Goal: Communication & Community: Answer question/provide support

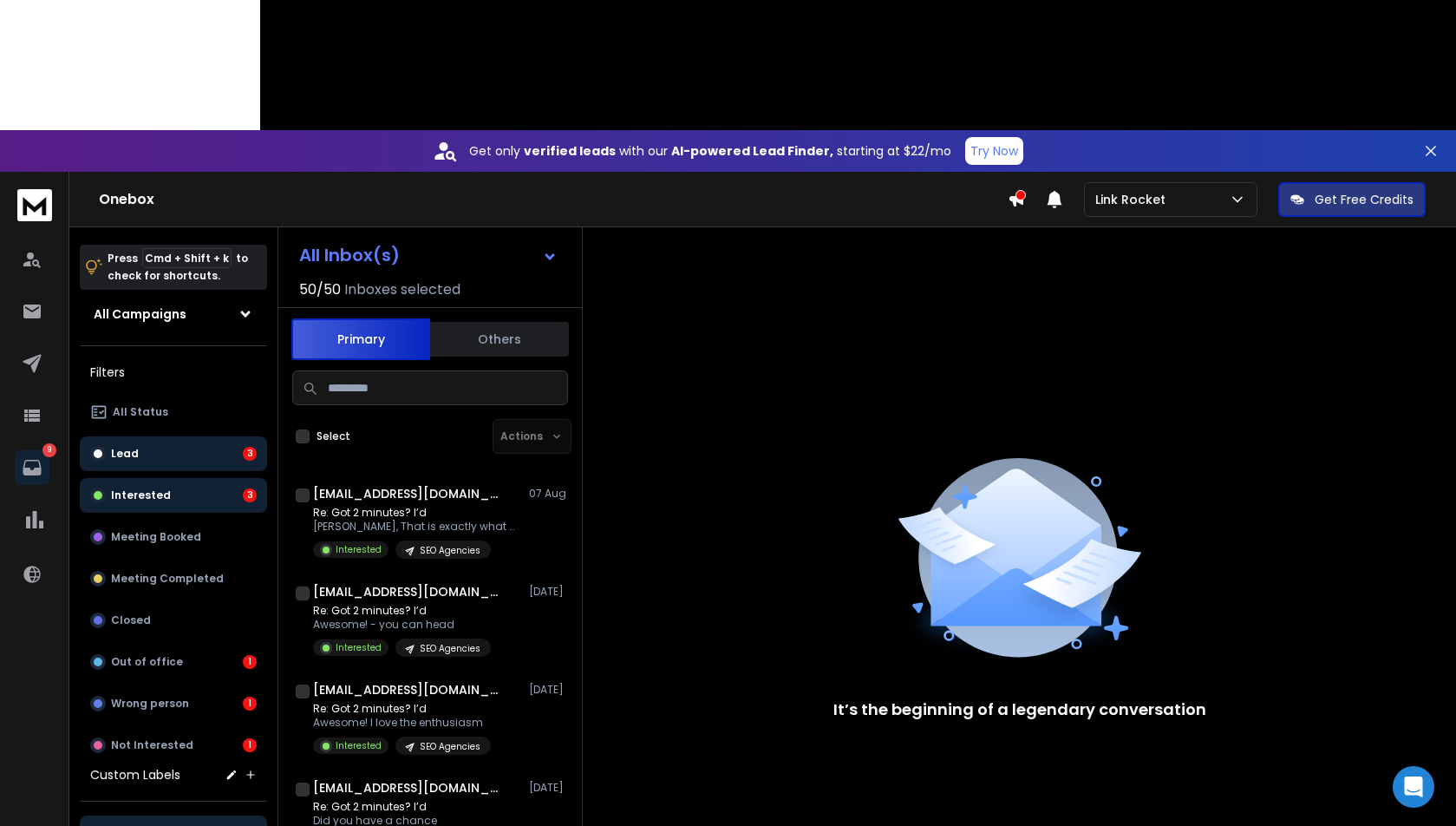
click at [152, 436] on button "Lead 3" at bounding box center [174, 454] width 188 height 35
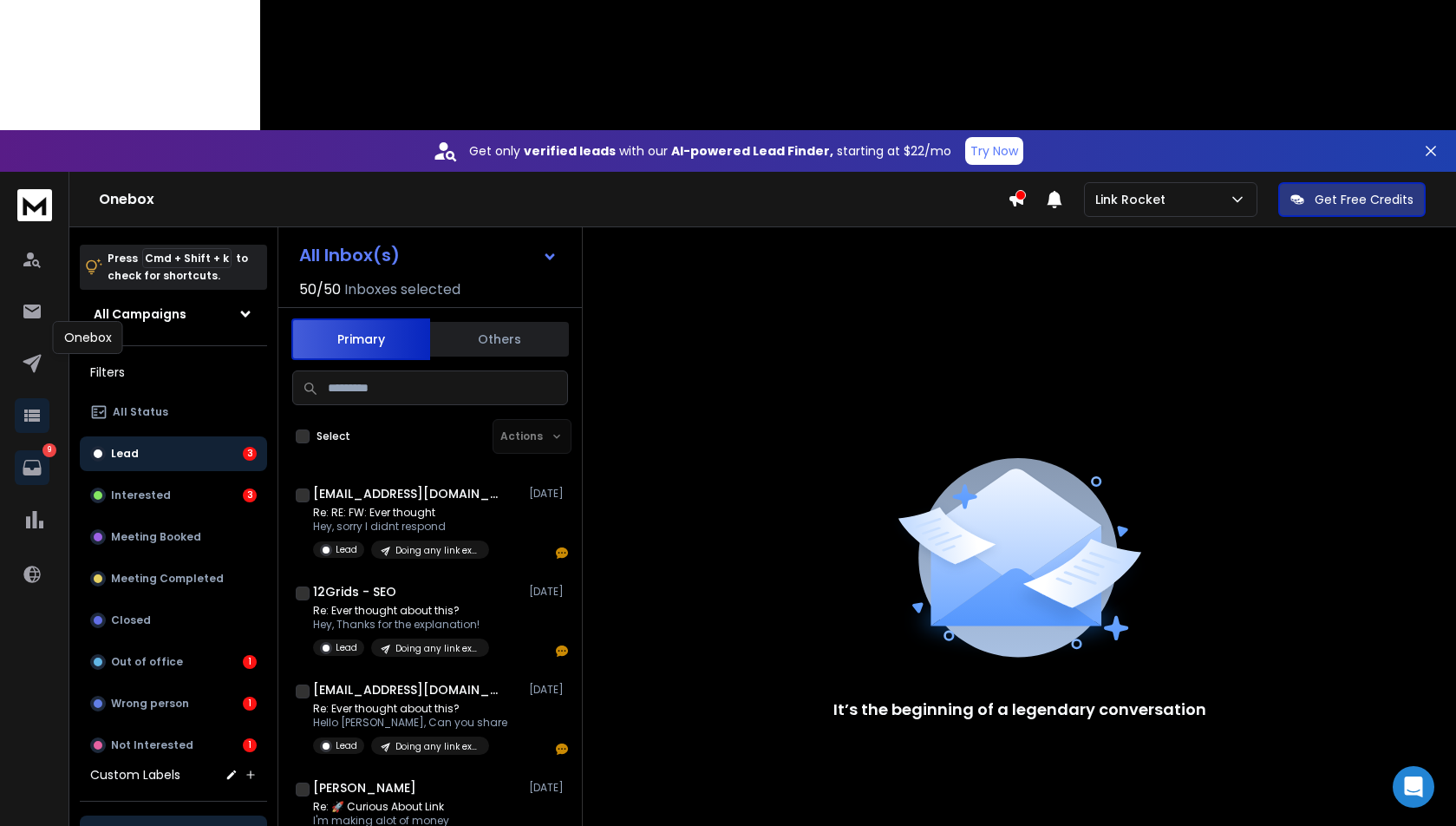
click at [26, 398] on link at bounding box center [32, 416] width 35 height 35
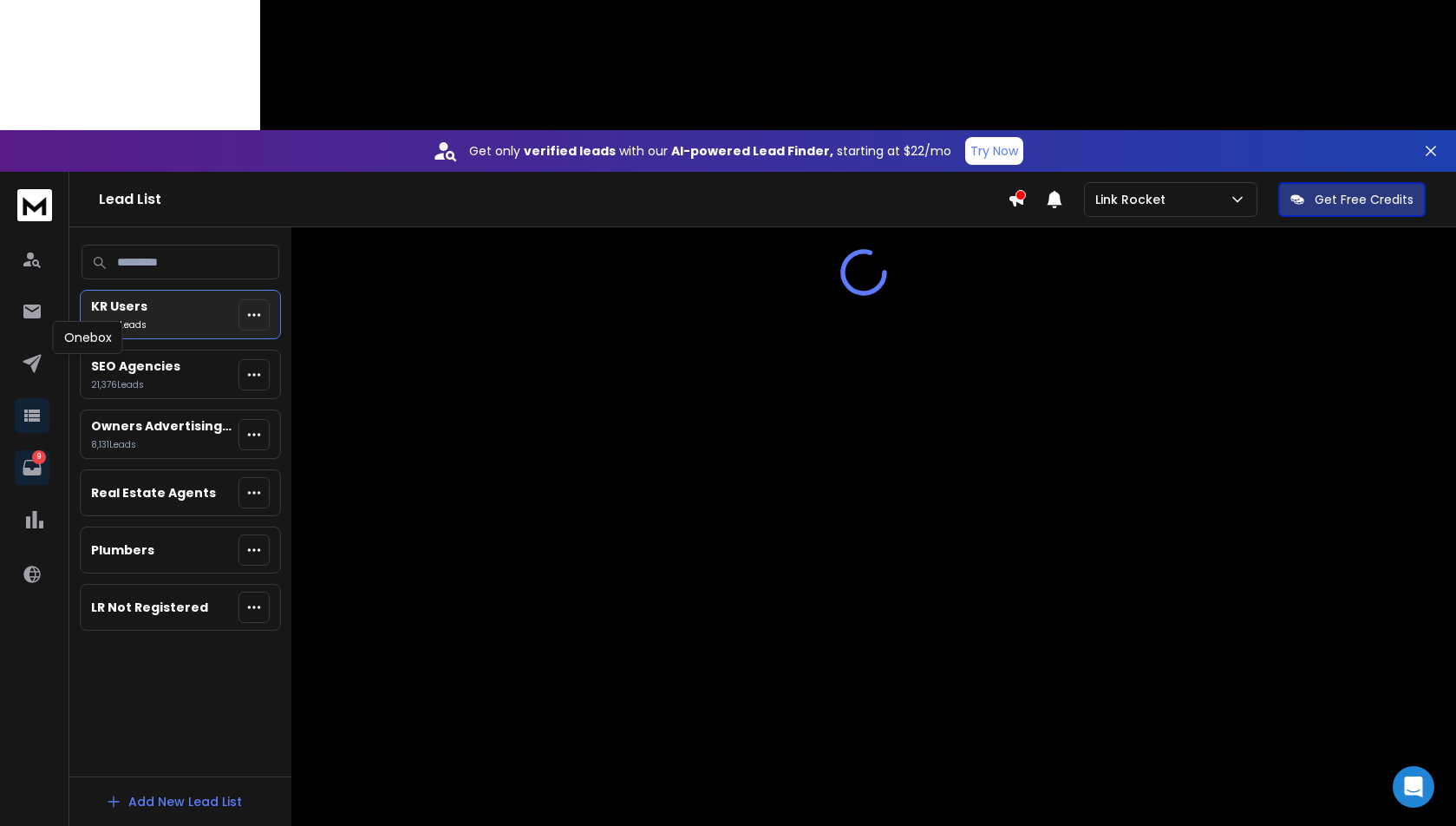
click at [27, 459] on icon at bounding box center [31, 467] width 18 height 15
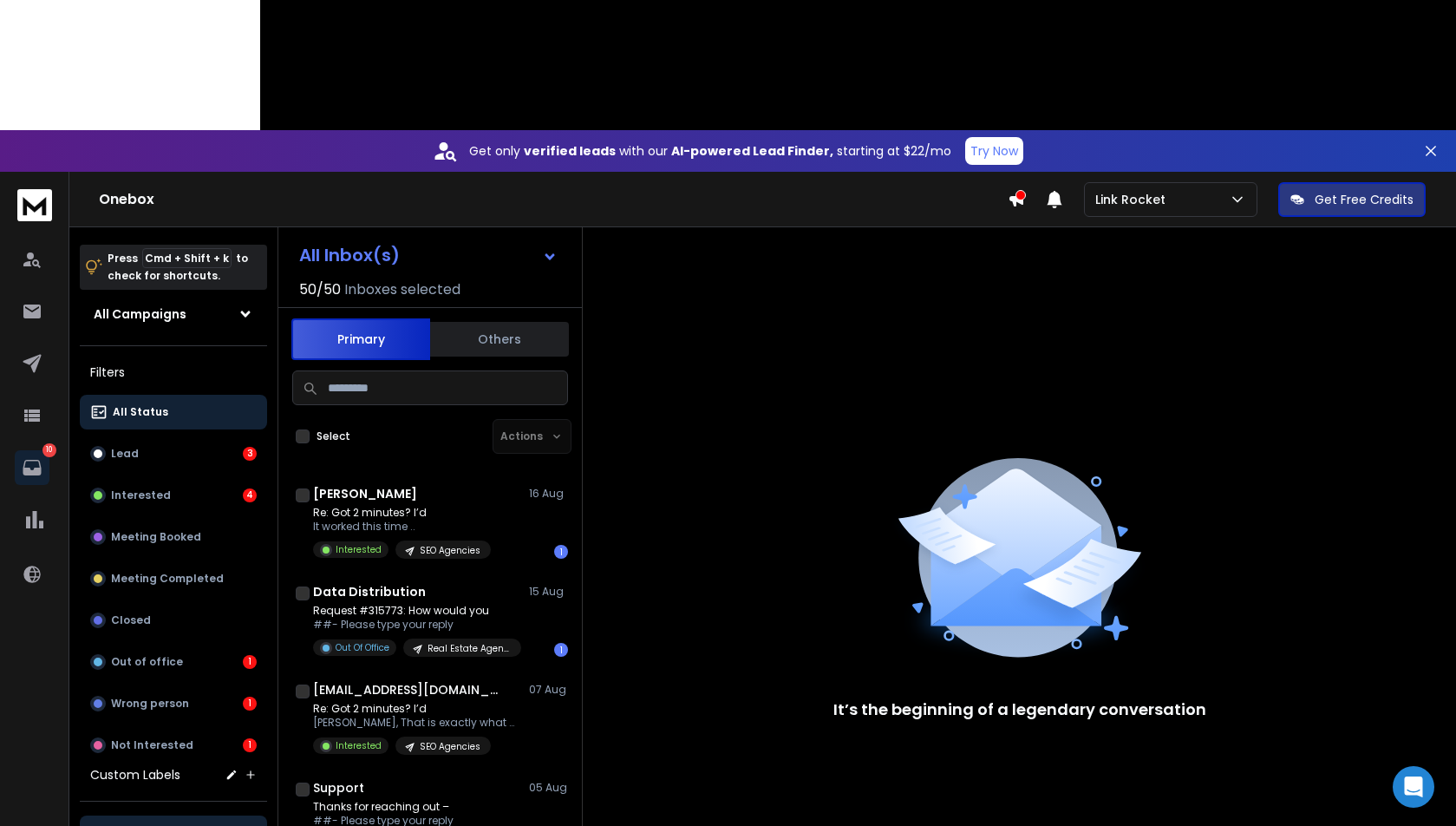
click at [1430, 143] on icon at bounding box center [1431, 151] width 15 height 15
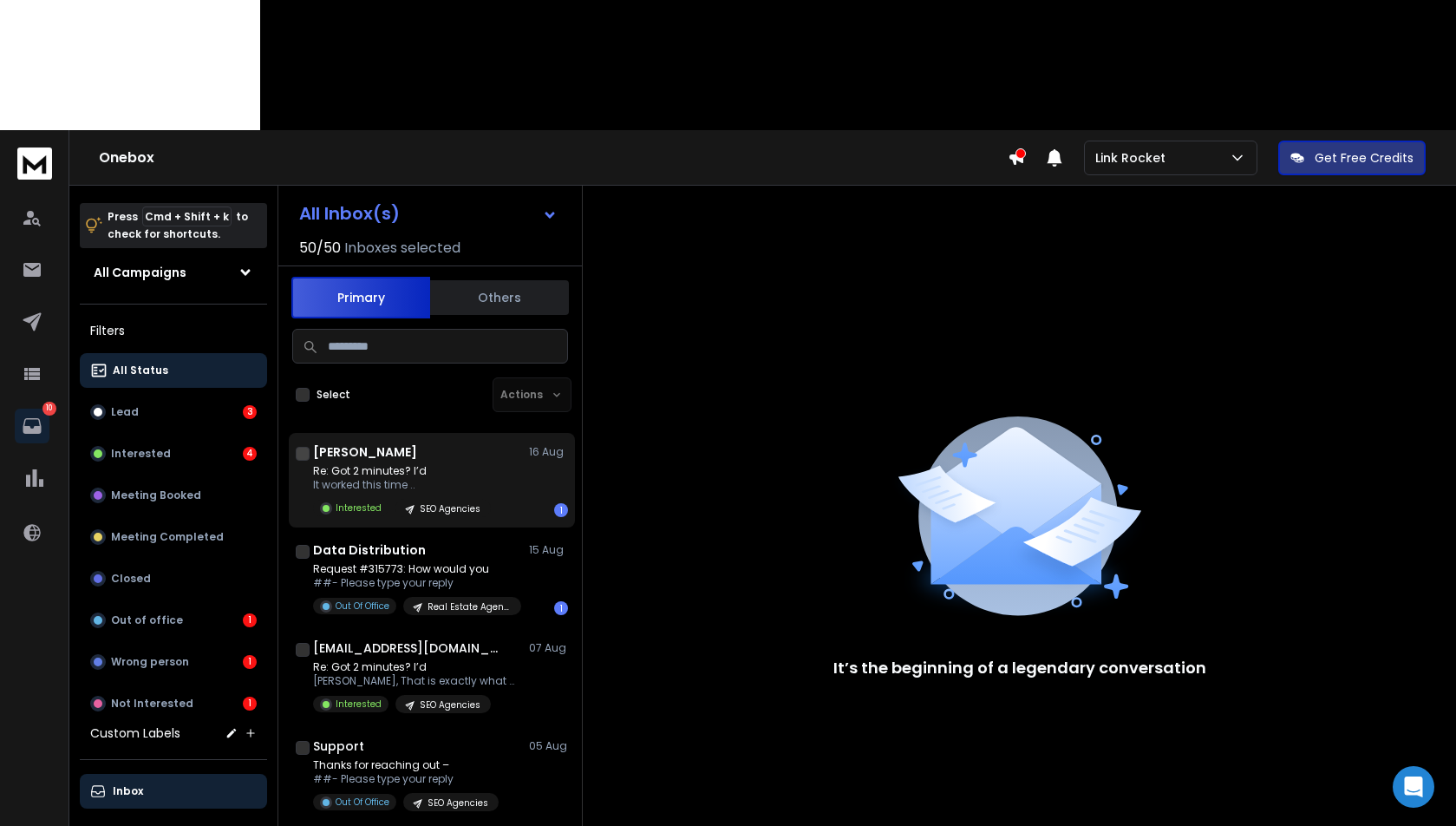
click at [416, 464] on p "Re: Got 2 minutes? I’d" at bounding box center [402, 471] width 178 height 14
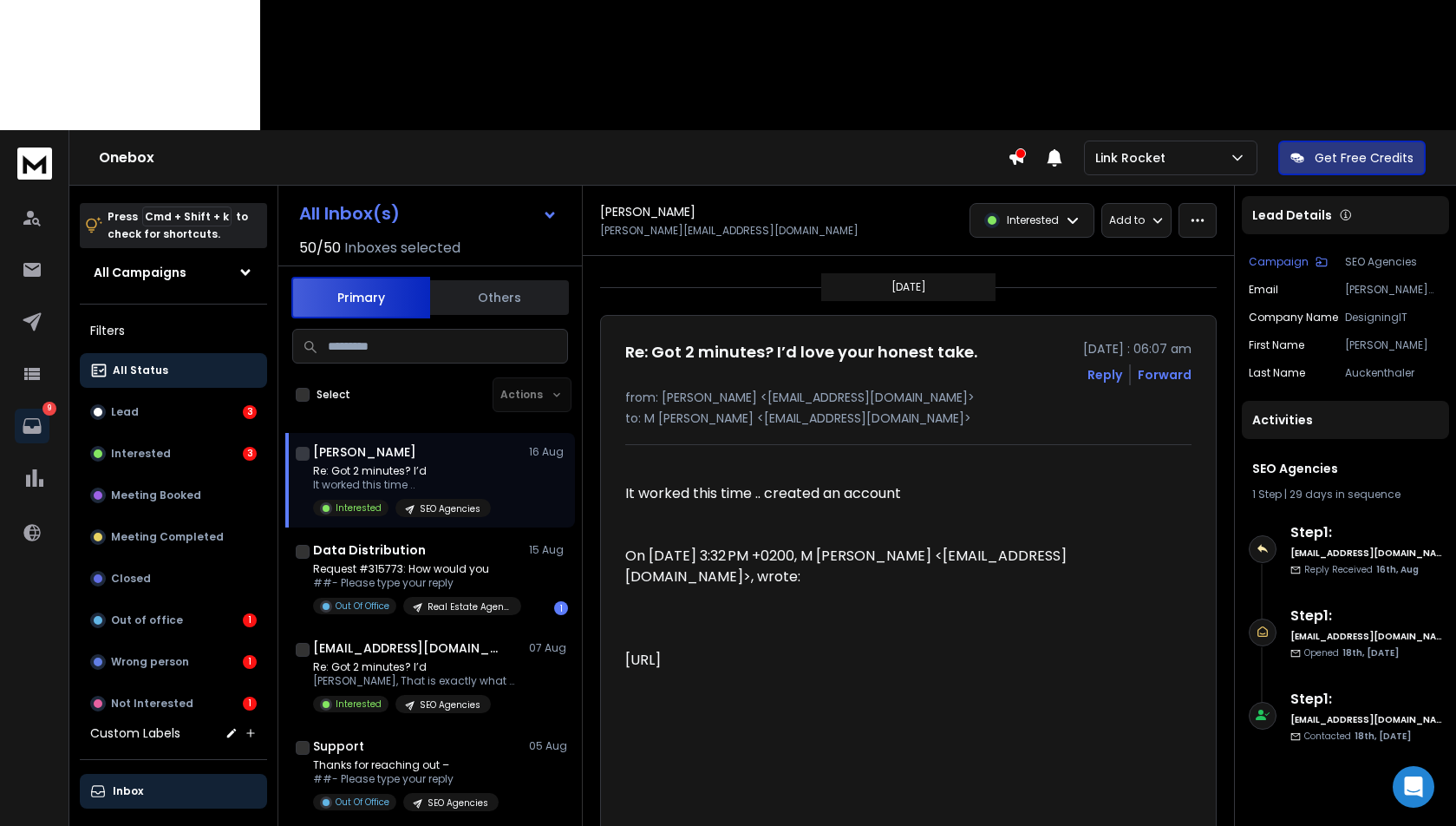
scroll to position [17, 0]
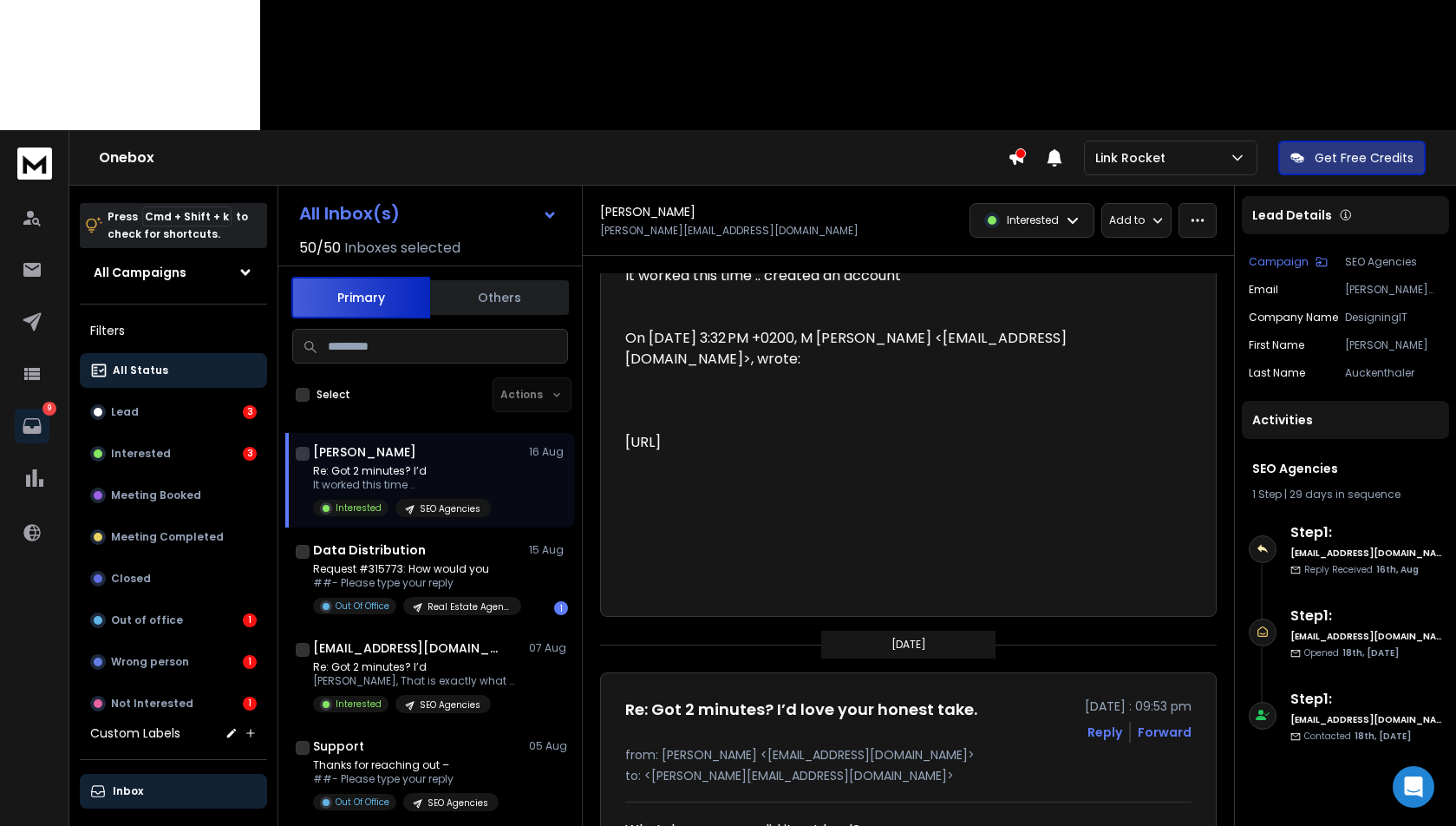
scroll to position [0, 0]
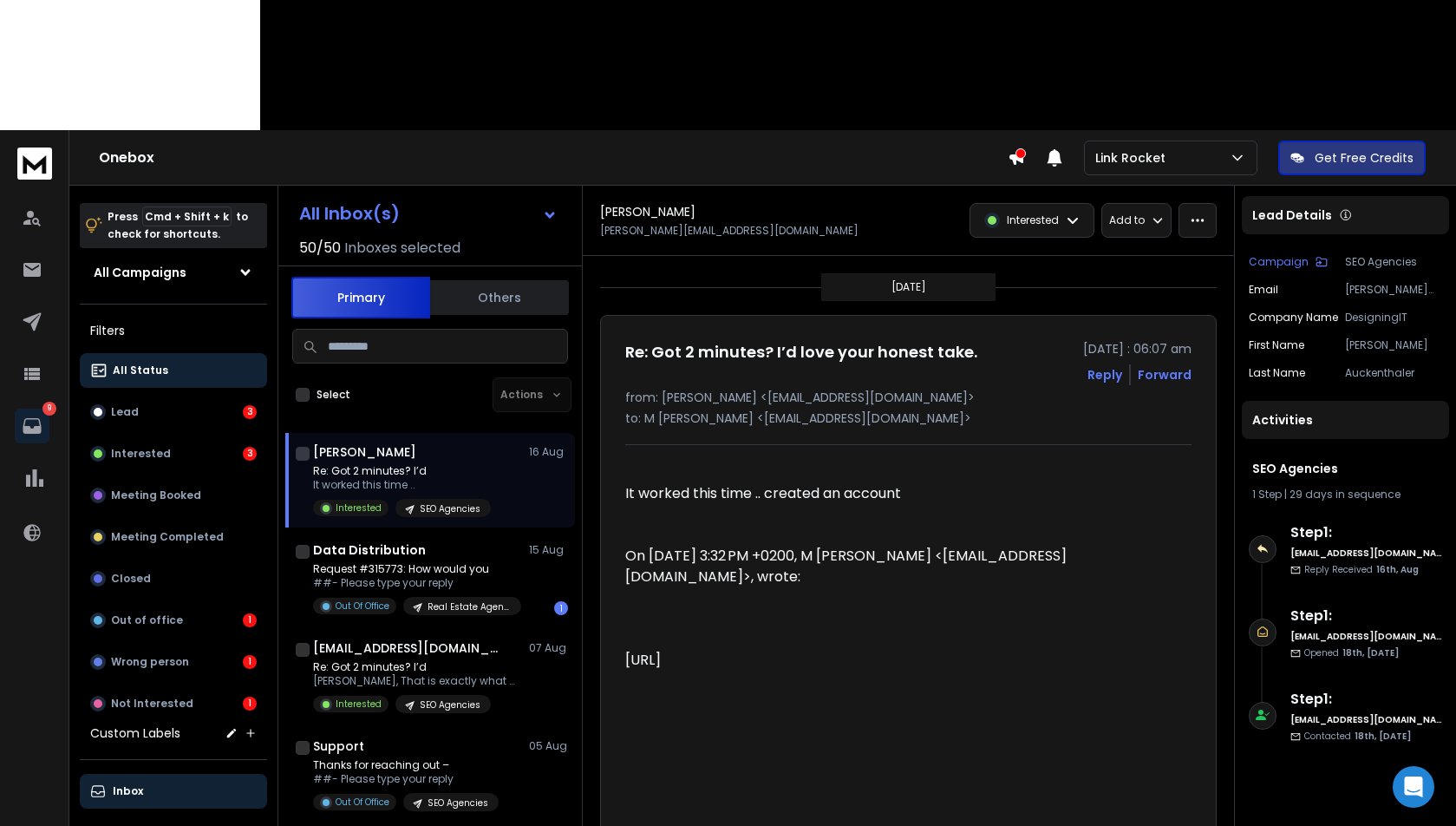
click at [1098, 367] on button "Reply" at bounding box center [1105, 375] width 35 height 17
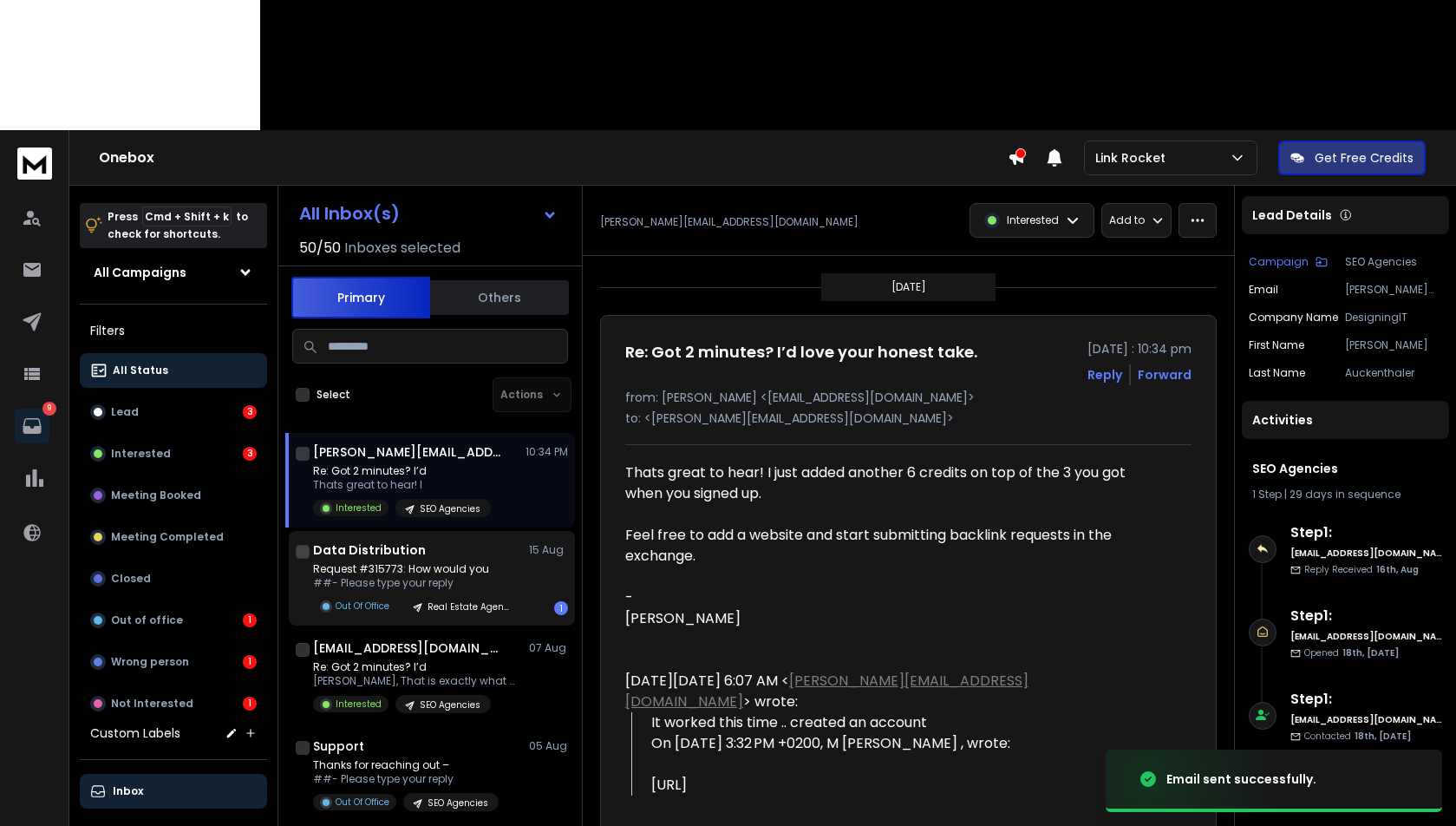
click at [441, 576] on p "##- Please type your reply" at bounding box center [417, 583] width 208 height 14
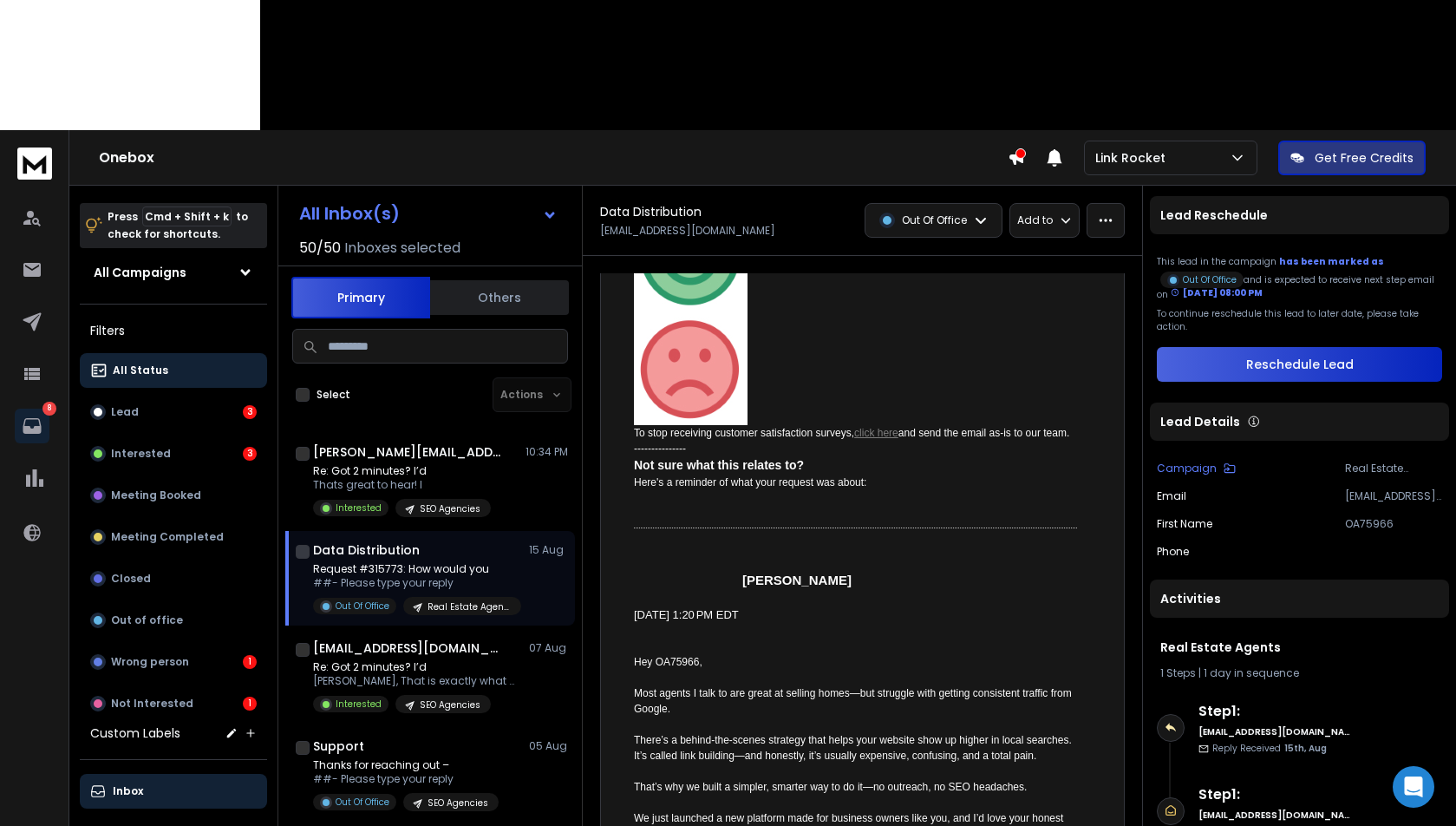
scroll to position [476, 0]
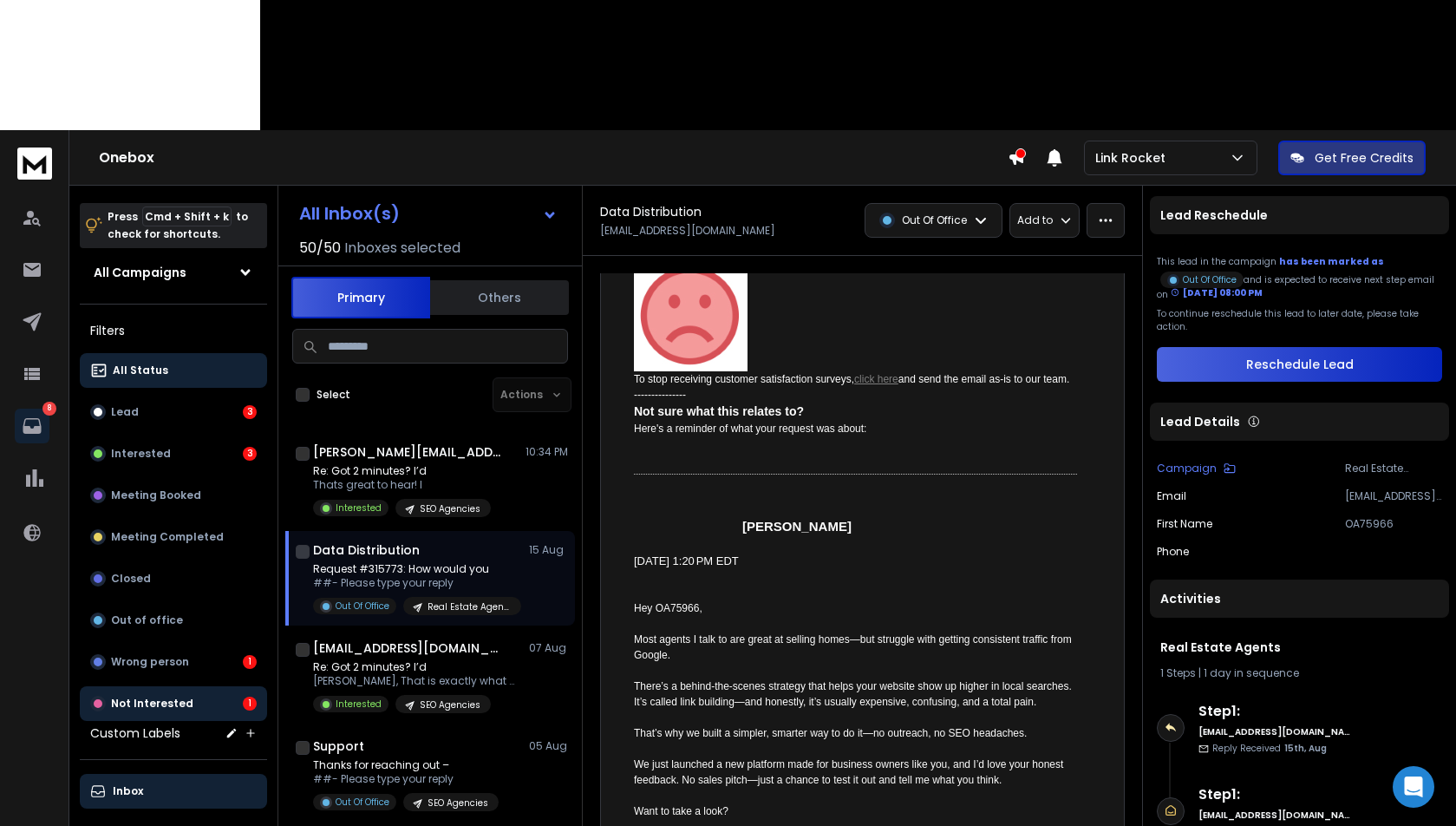
click at [146, 696] on p "Not Interested" at bounding box center [152, 703] width 82 height 14
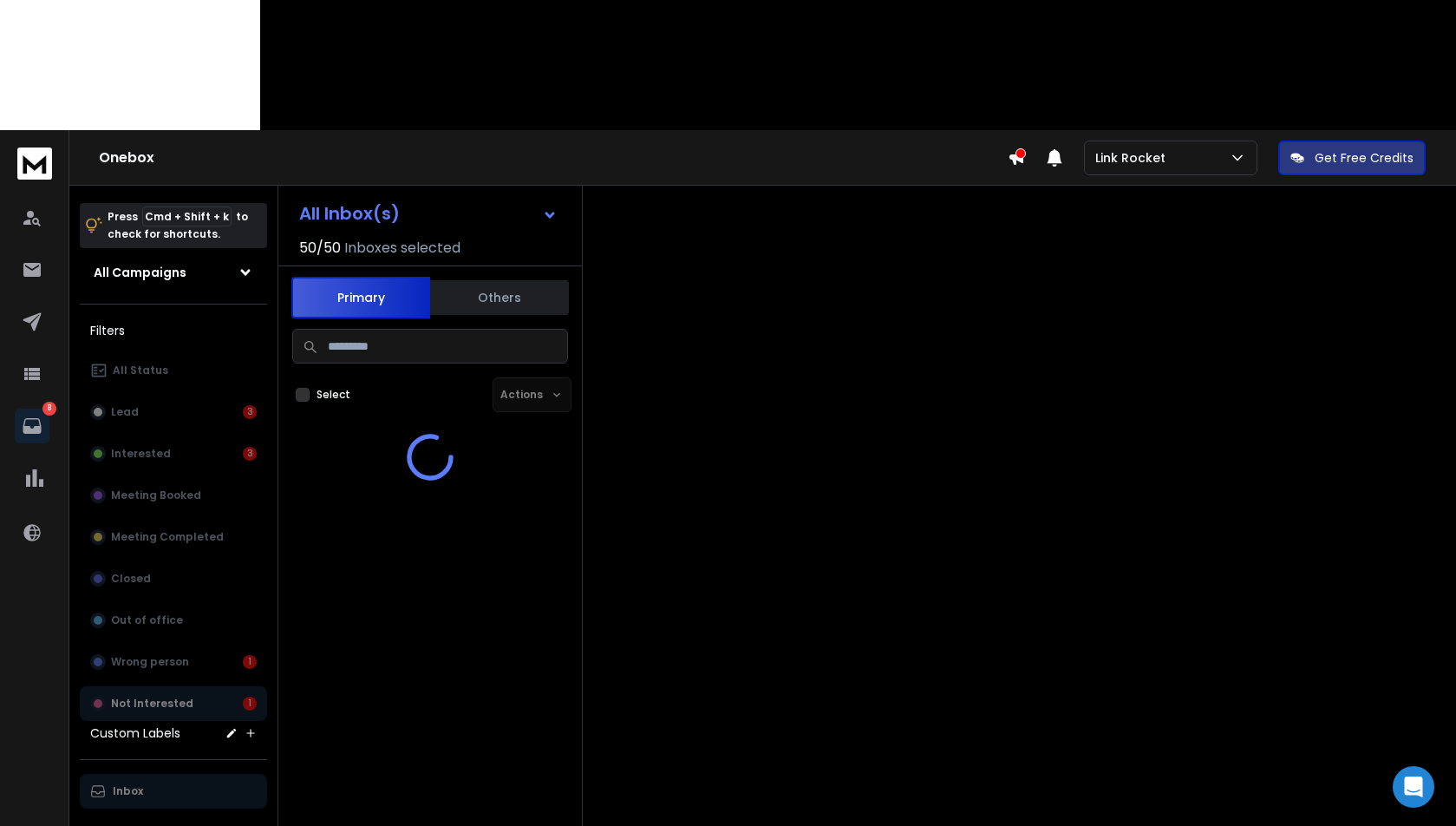
scroll to position [0, 0]
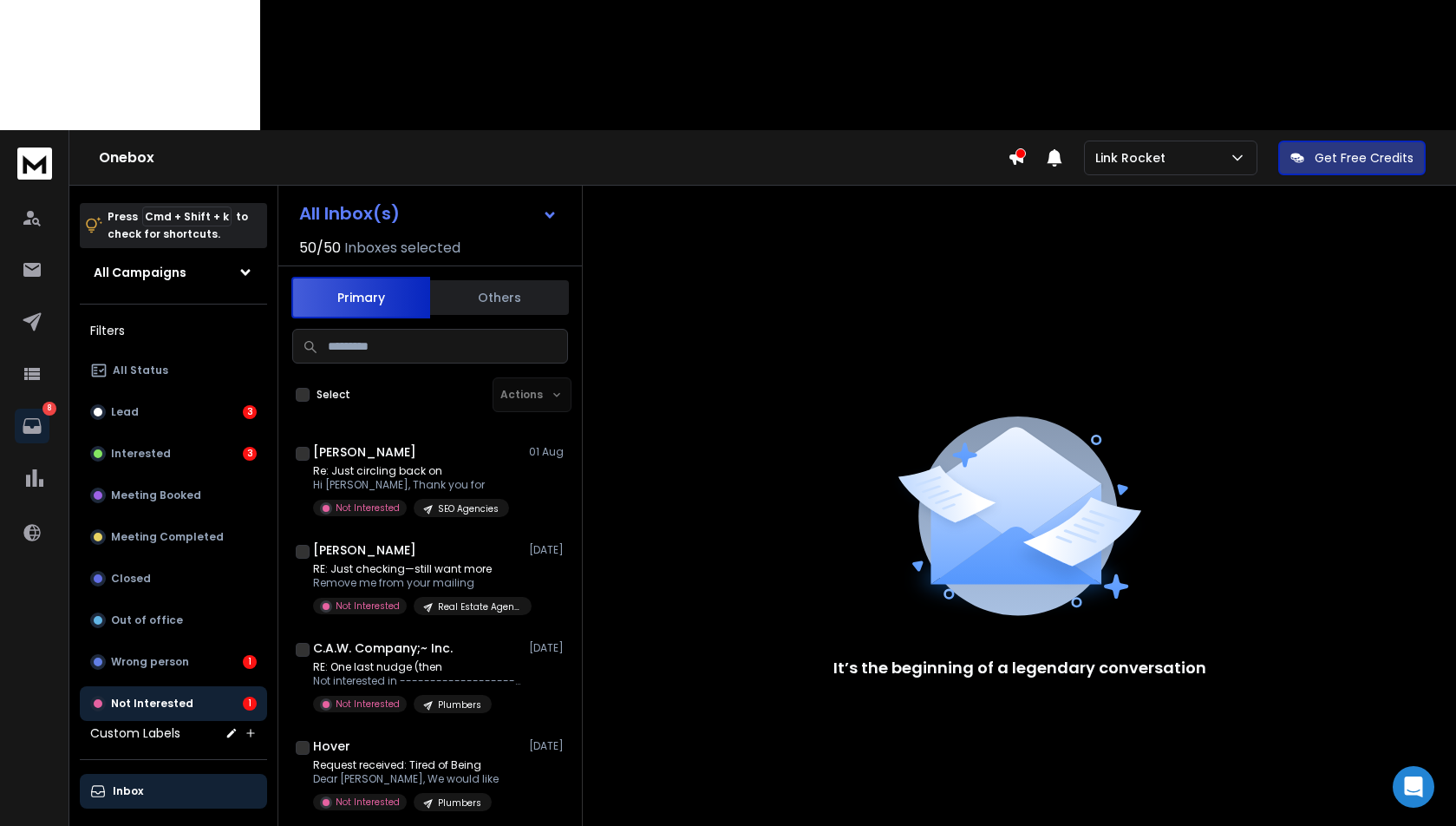
click at [148, 655] on p "Wrong person" at bounding box center [150, 662] width 78 height 14
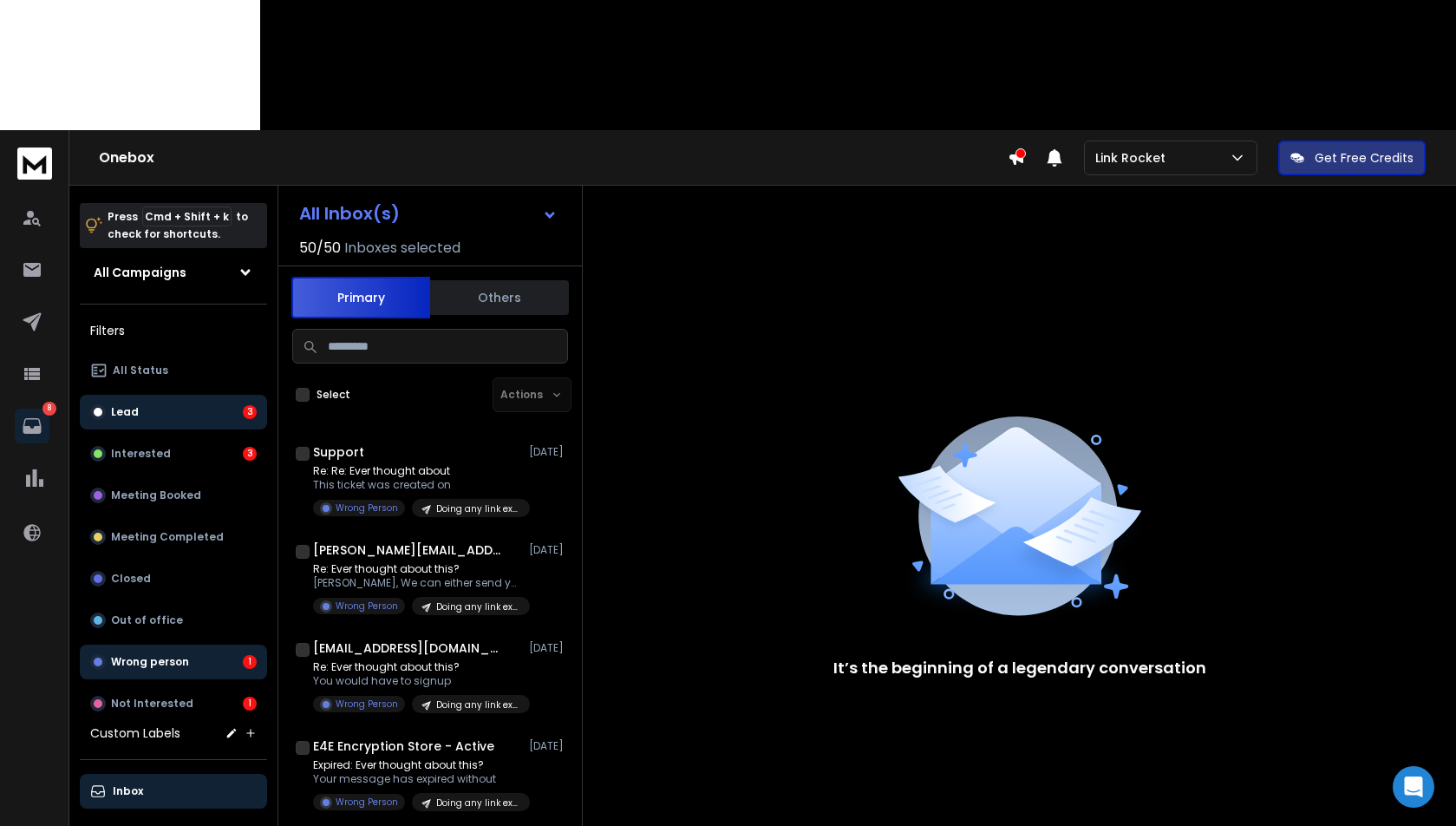
click at [176, 395] on button "Lead 3" at bounding box center [174, 412] width 188 height 35
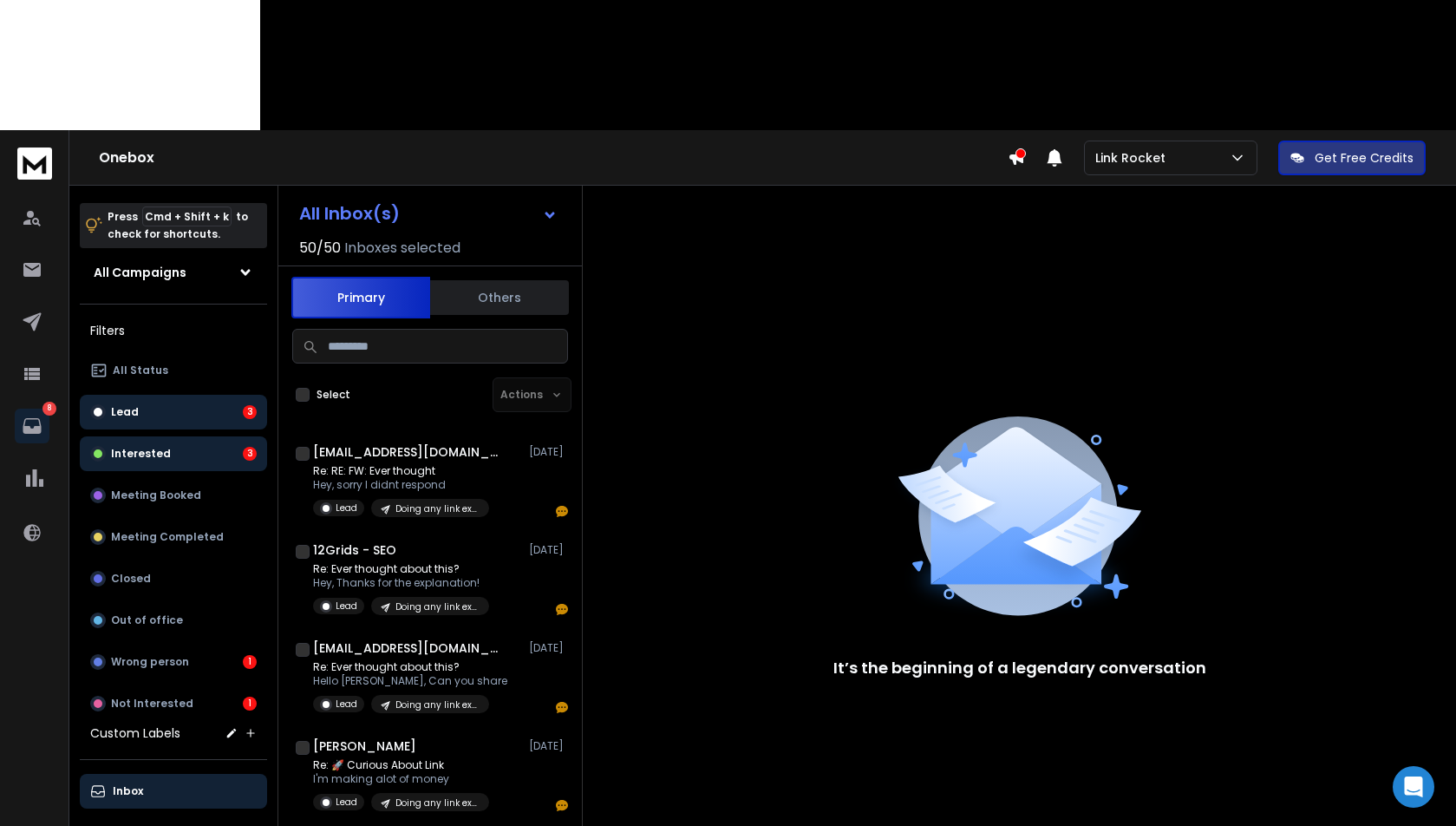
click at [164, 447] on p "Interested" at bounding box center [141, 454] width 60 height 14
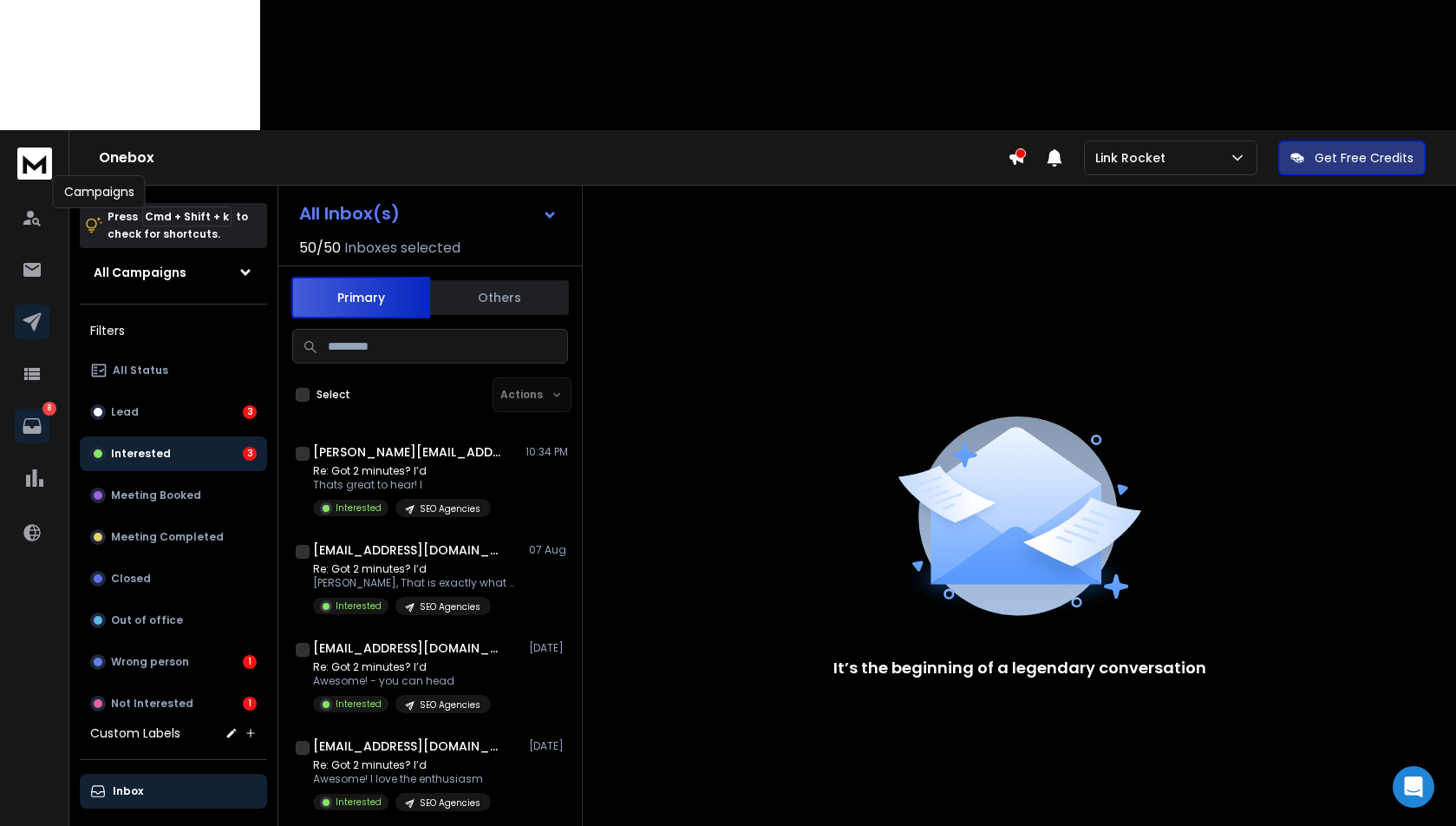
click at [34, 311] on icon at bounding box center [32, 322] width 21 height 21
